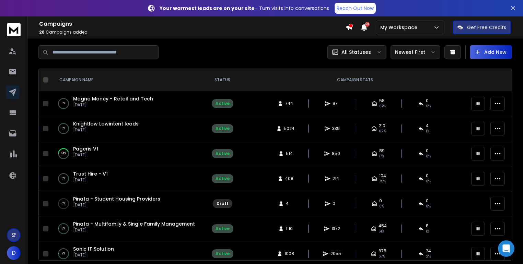
click at [19, 250] on span "D" at bounding box center [14, 253] width 14 height 14
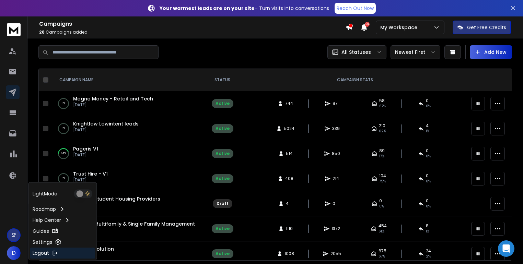
click at [42, 251] on p "Logout" at bounding box center [41, 253] width 16 height 7
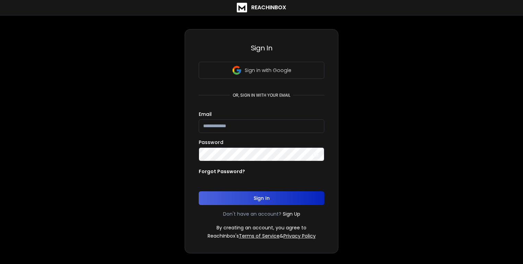
type input "**********"
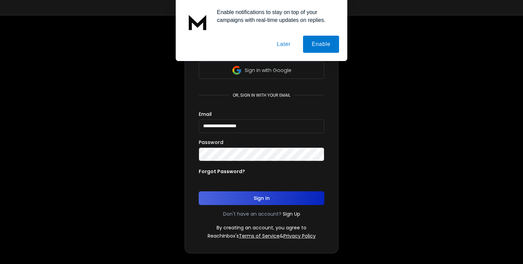
click at [291, 45] on button "Later" at bounding box center [283, 44] width 31 height 17
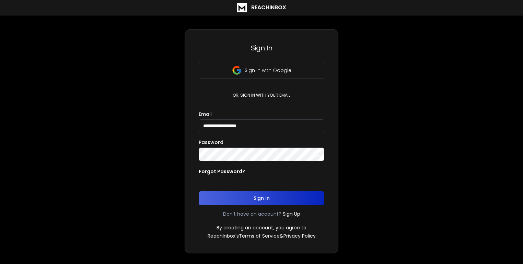
click at [259, 196] on button "Sign In" at bounding box center [262, 198] width 126 height 14
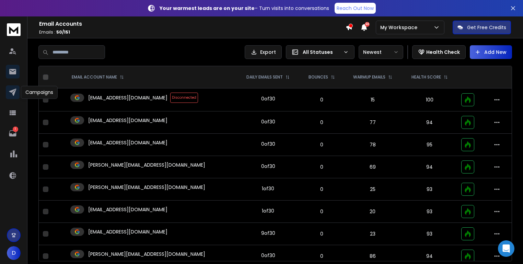
click at [12, 92] on icon at bounding box center [13, 92] width 8 height 8
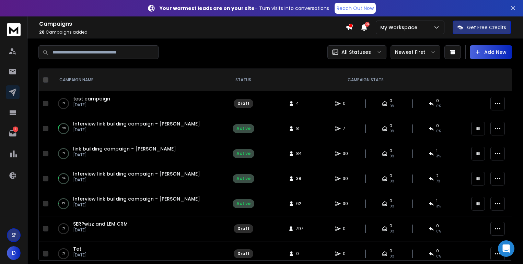
click at [93, 58] on input at bounding box center [98, 52] width 120 height 14
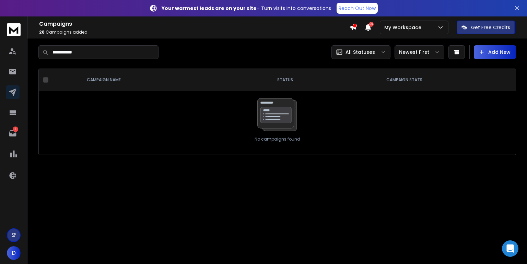
type input "*"
type input "**********"
click at [18, 92] on link at bounding box center [13, 92] width 14 height 14
click at [16, 73] on icon at bounding box center [12, 71] width 7 height 5
click at [12, 85] on div "1" at bounding box center [14, 114] width 16 height 141
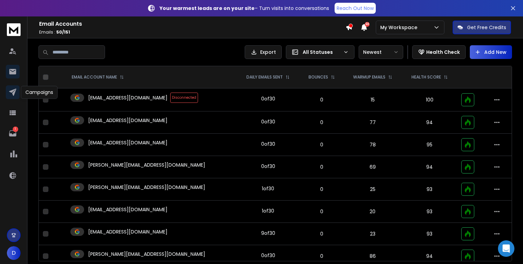
click at [12, 88] on link at bounding box center [13, 92] width 14 height 14
